Goal: Navigation & Orientation: Find specific page/section

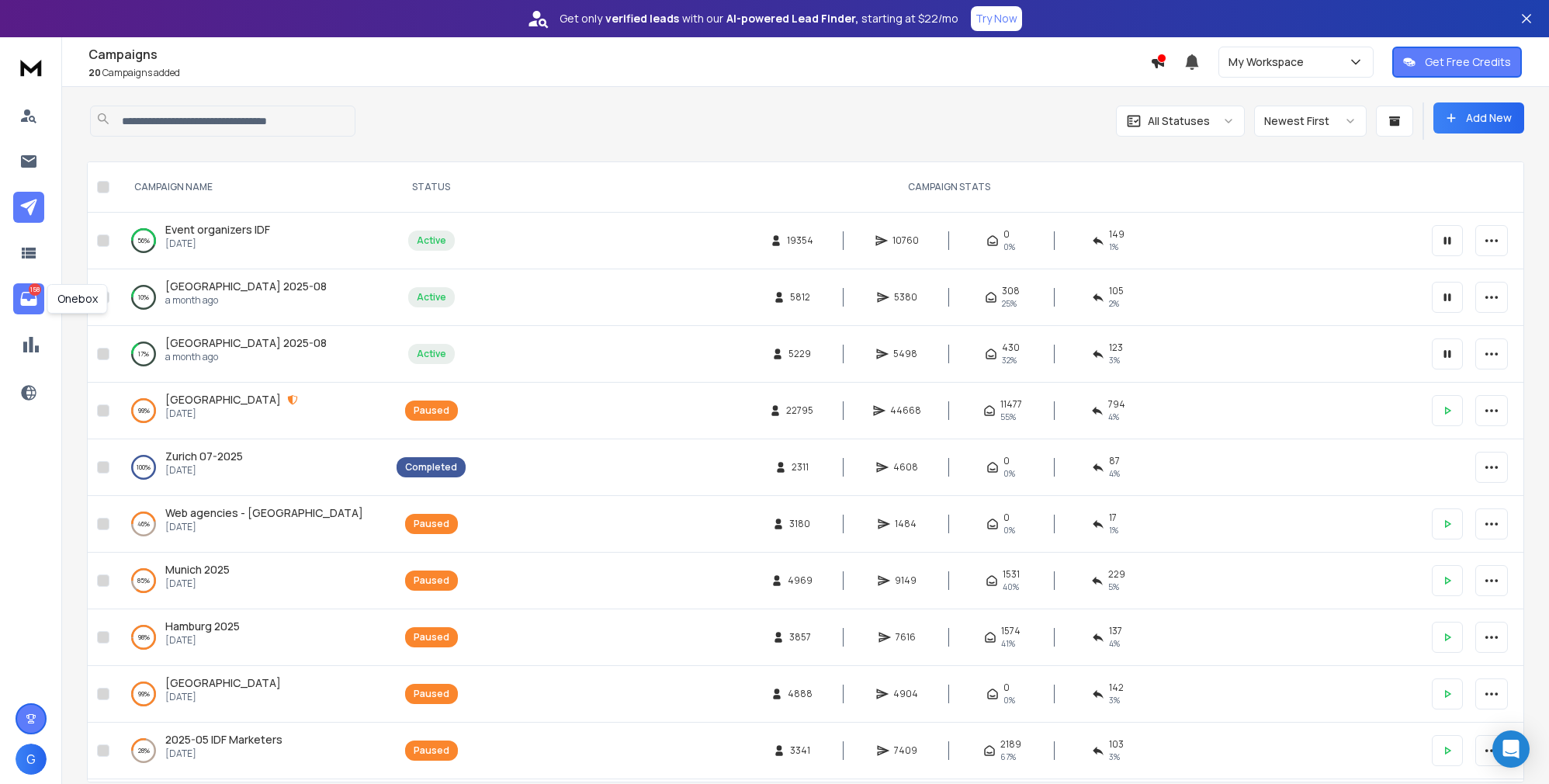
click at [26, 302] on icon at bounding box center [29, 298] width 16 height 14
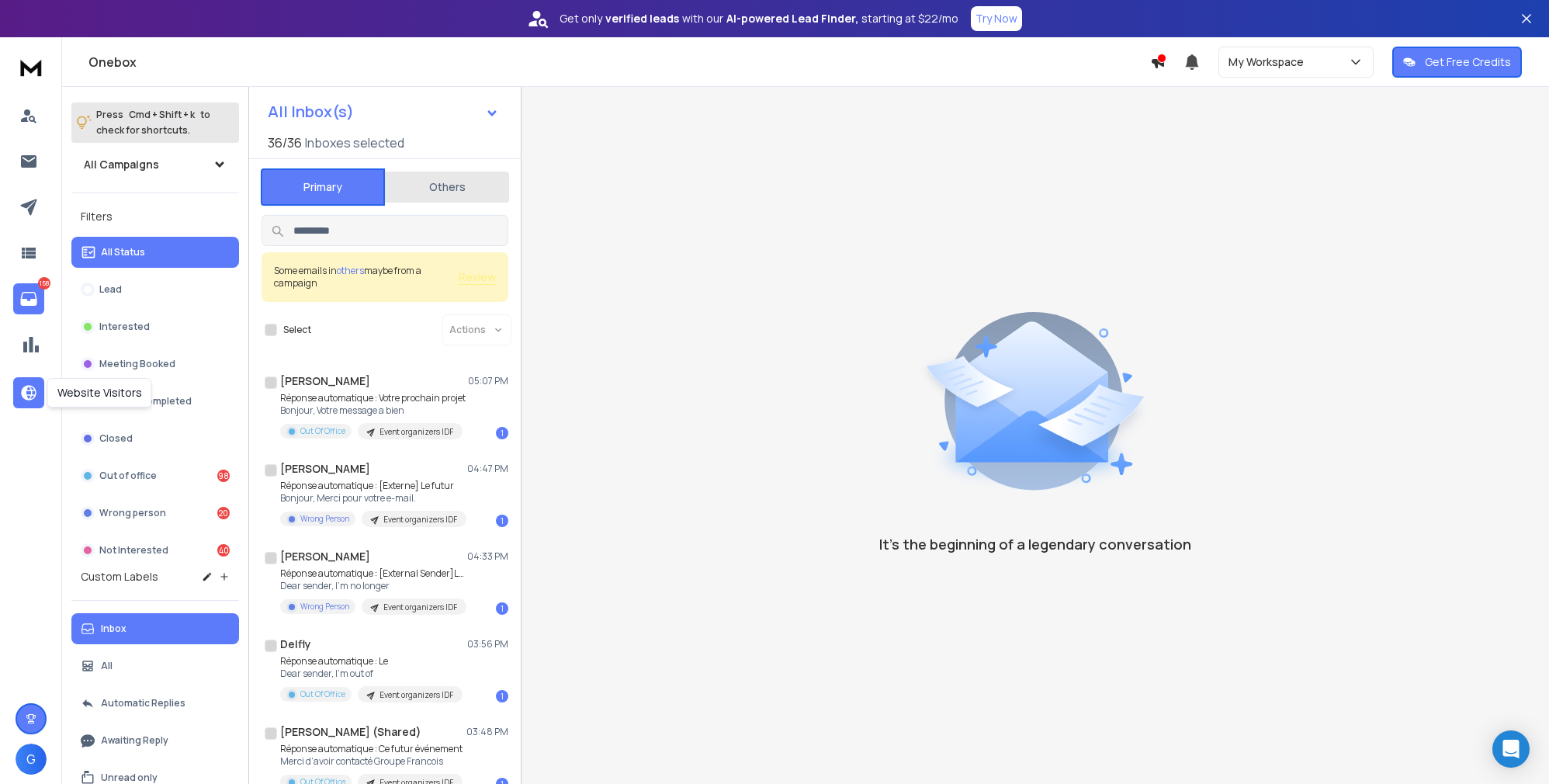
click at [32, 386] on icon at bounding box center [29, 392] width 19 height 19
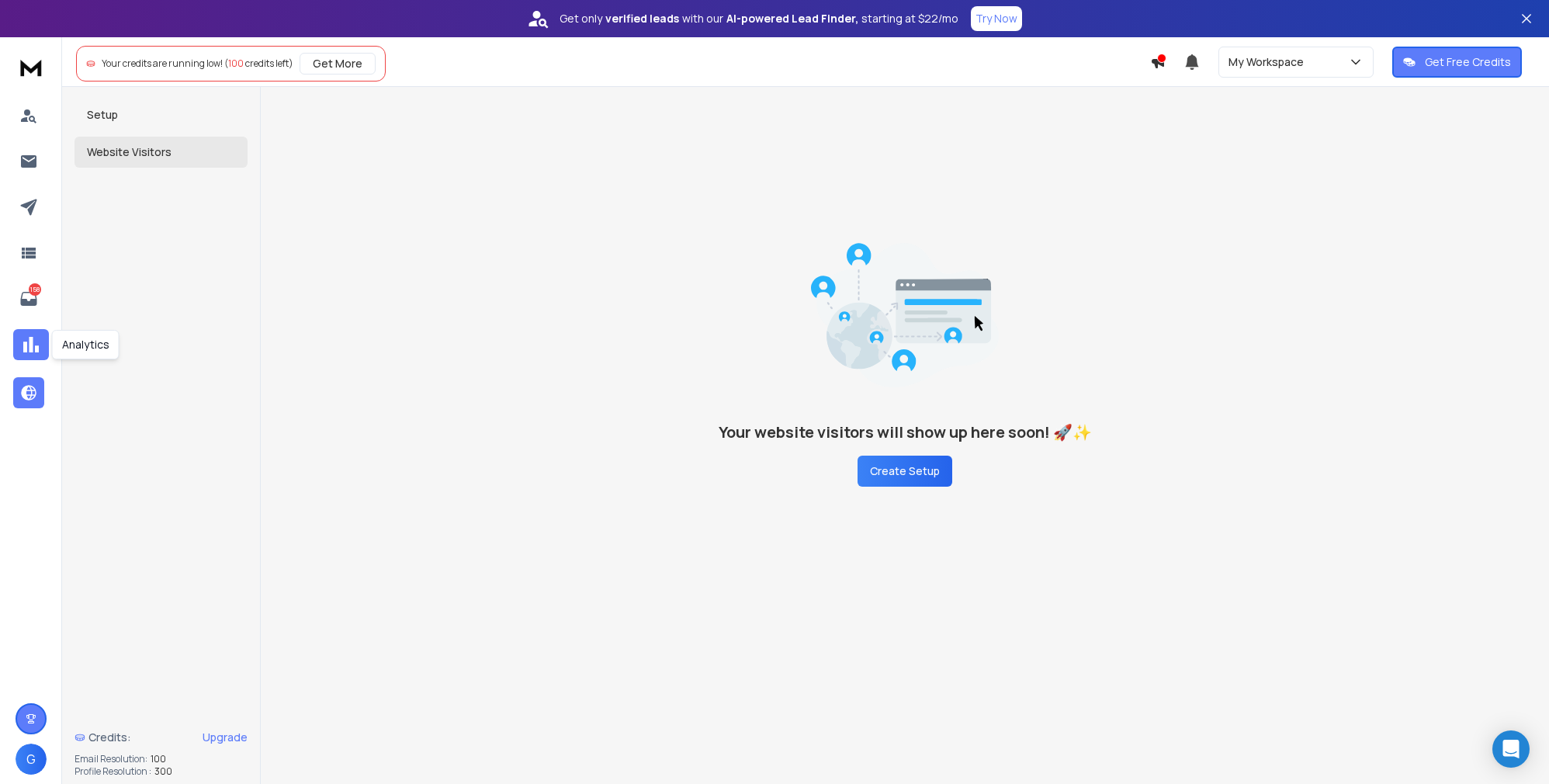
click at [29, 348] on icon at bounding box center [30, 344] width 16 height 16
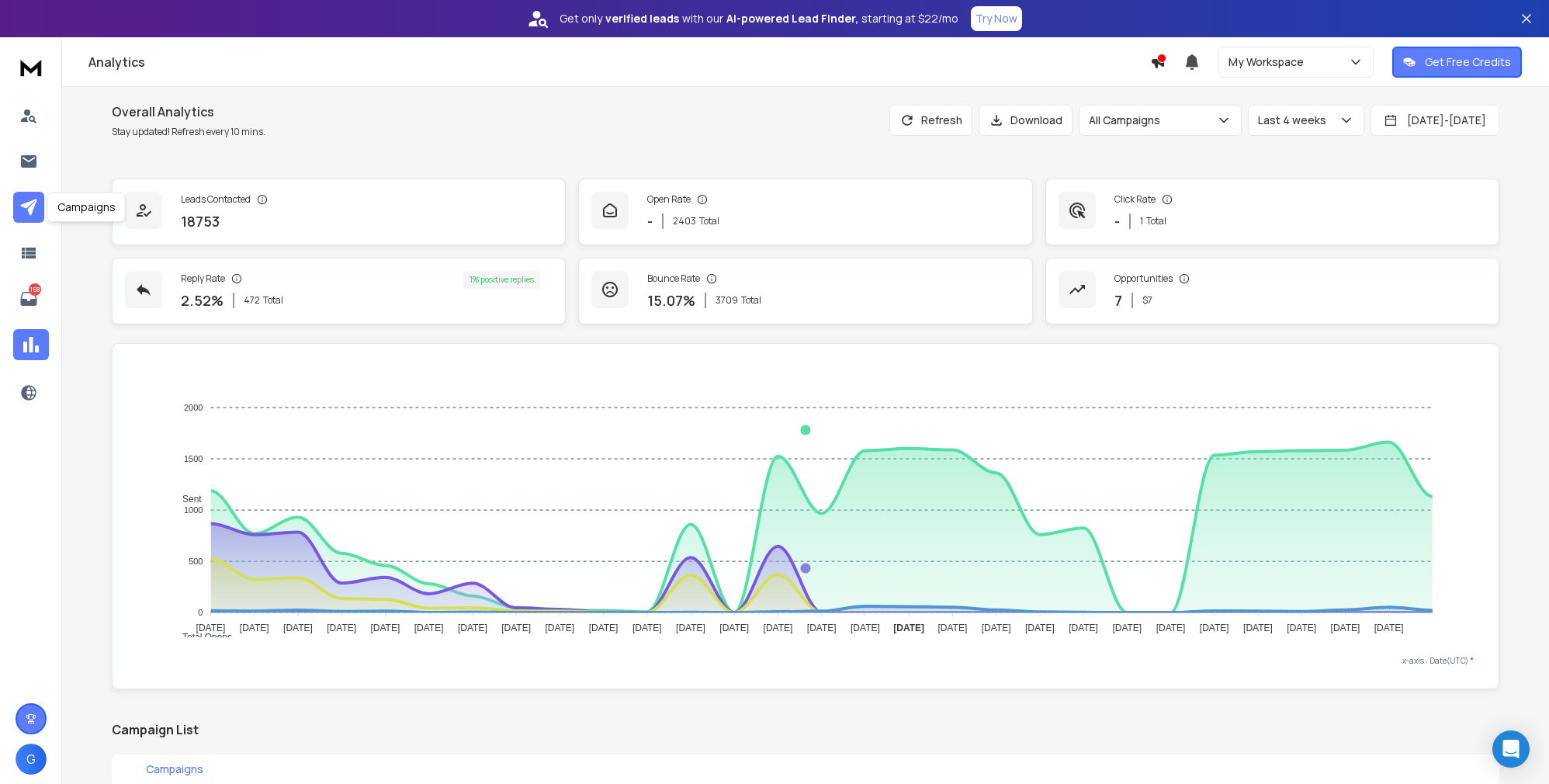
click at [28, 206] on icon at bounding box center [29, 207] width 16 height 16
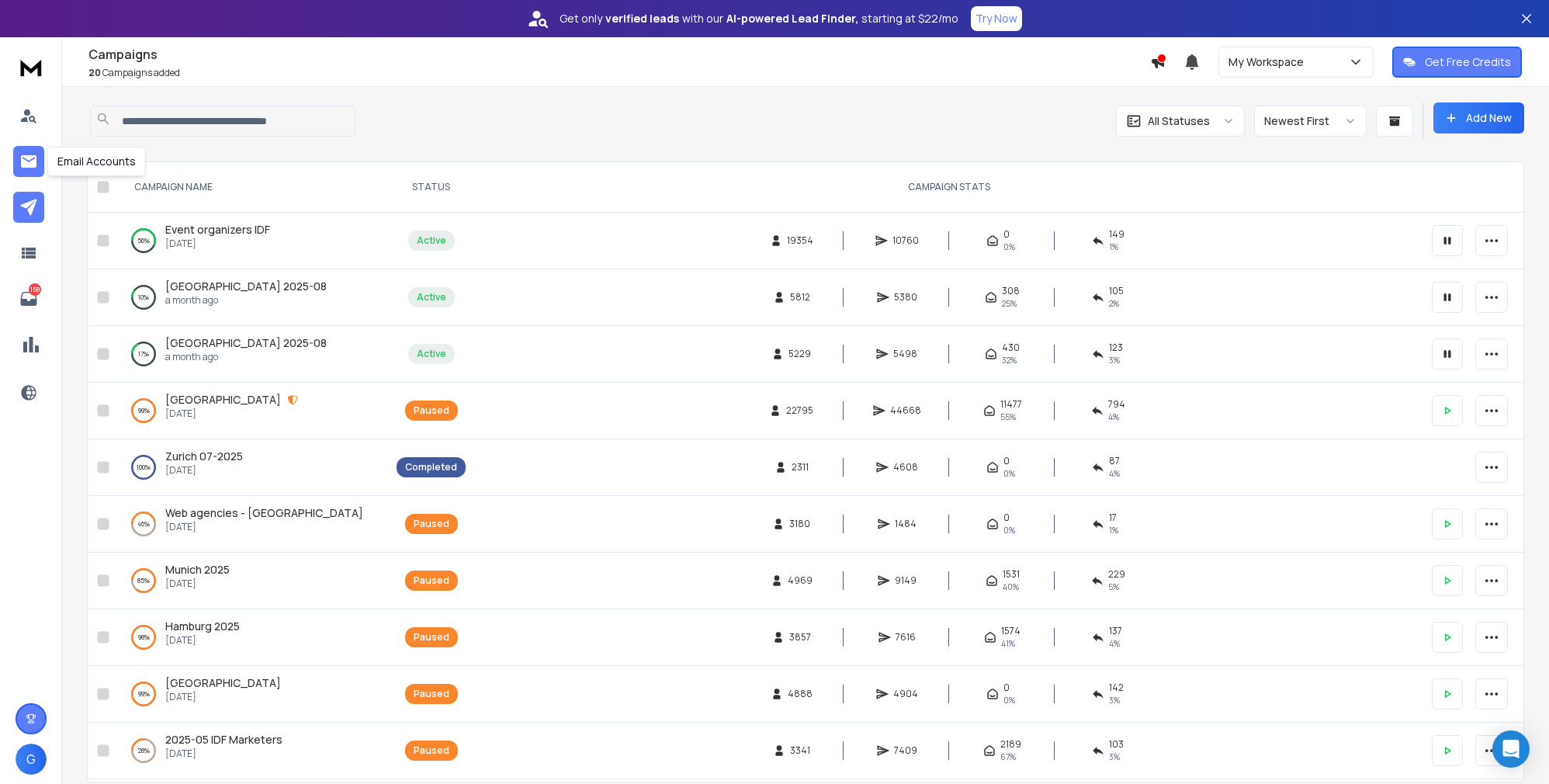
click at [26, 155] on icon at bounding box center [29, 161] width 19 height 19
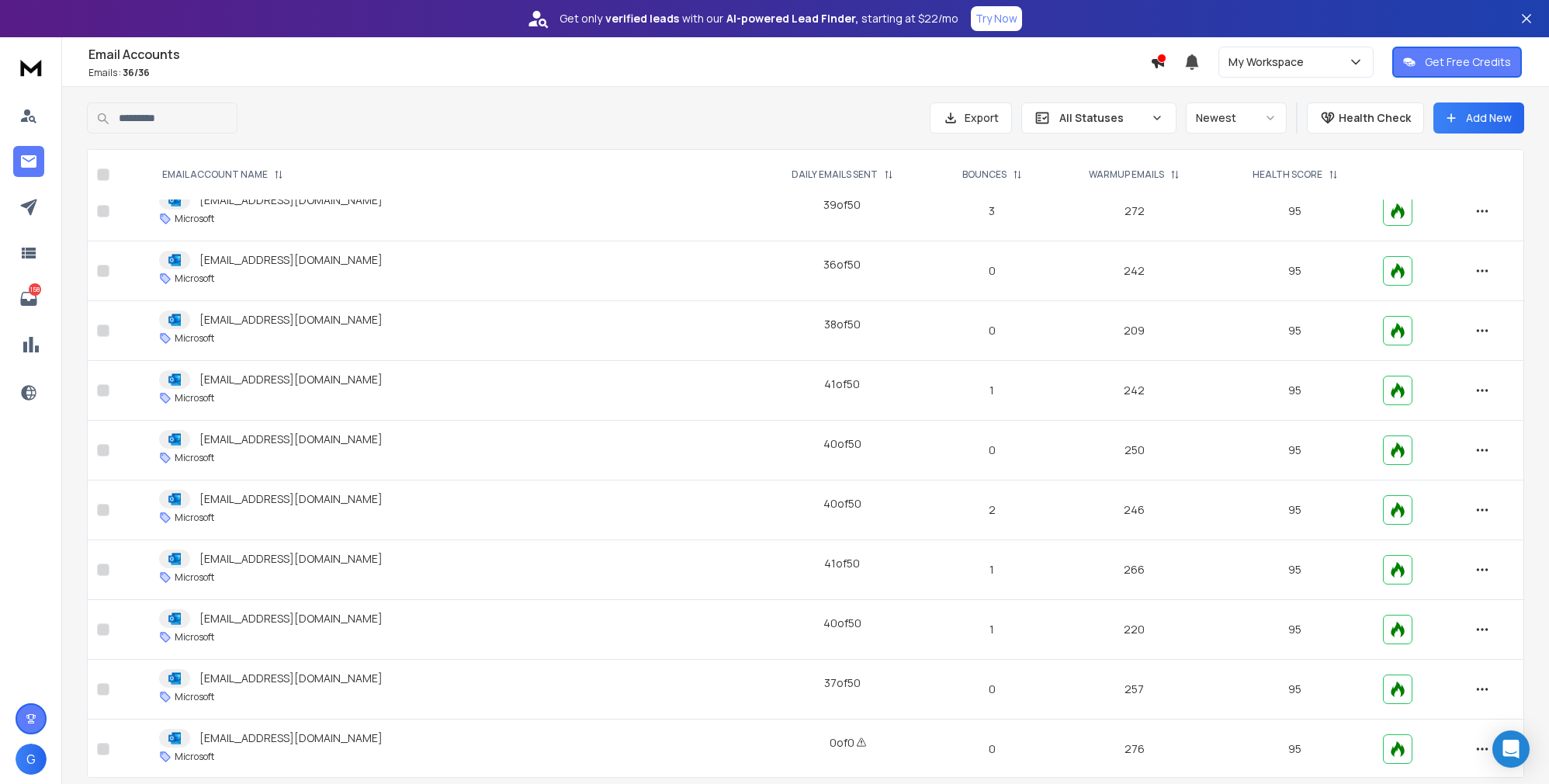
scroll to position [1586, 0]
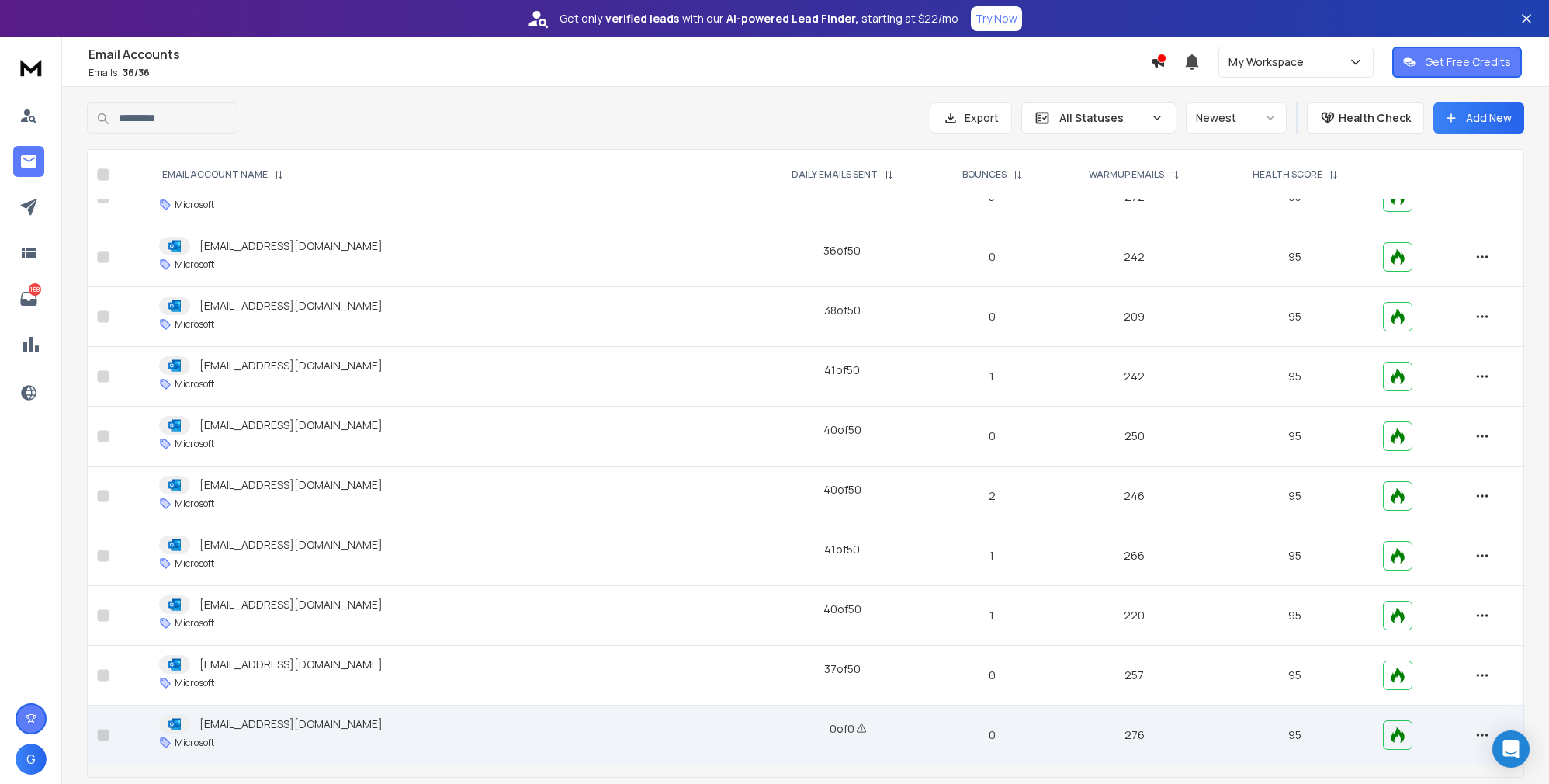
click at [511, 731] on div "[EMAIL_ADDRESS][DOMAIN_NAME]" at bounding box center [451, 724] width 584 height 19
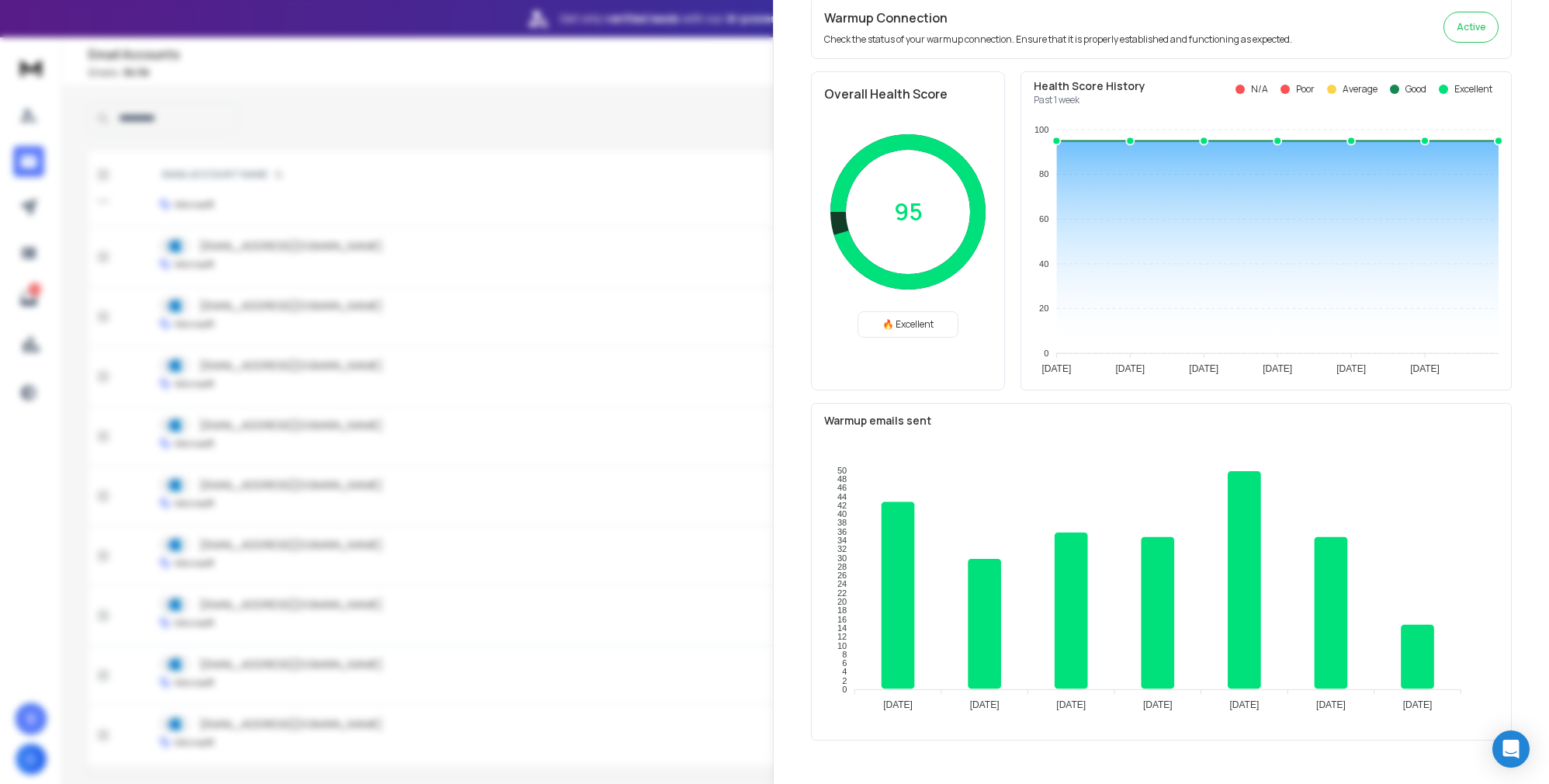
scroll to position [491, 0]
click at [595, 146] on div at bounding box center [774, 392] width 1549 height 784
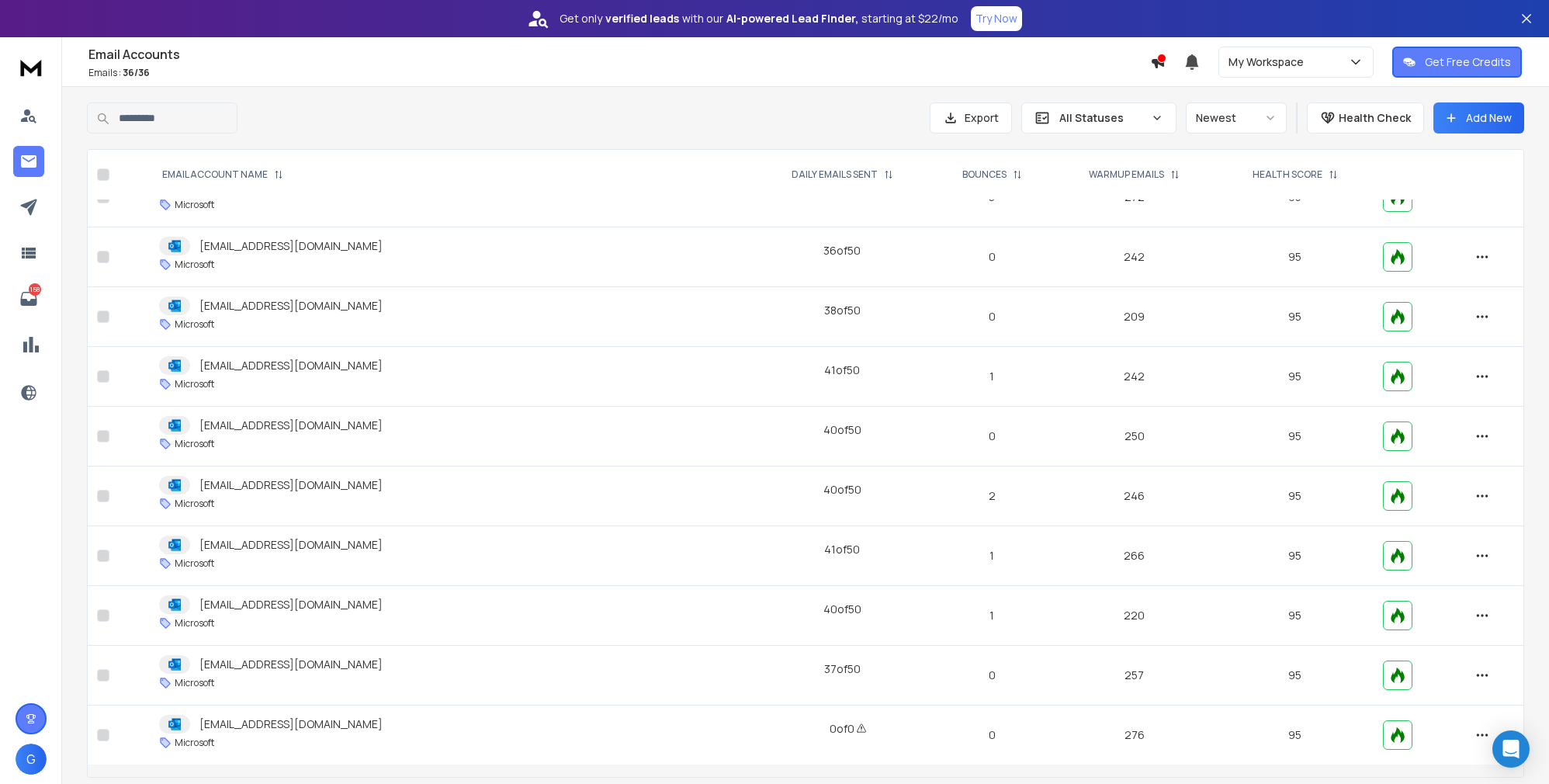
scroll to position [0, 0]
